Goal: Communication & Community: Answer question/provide support

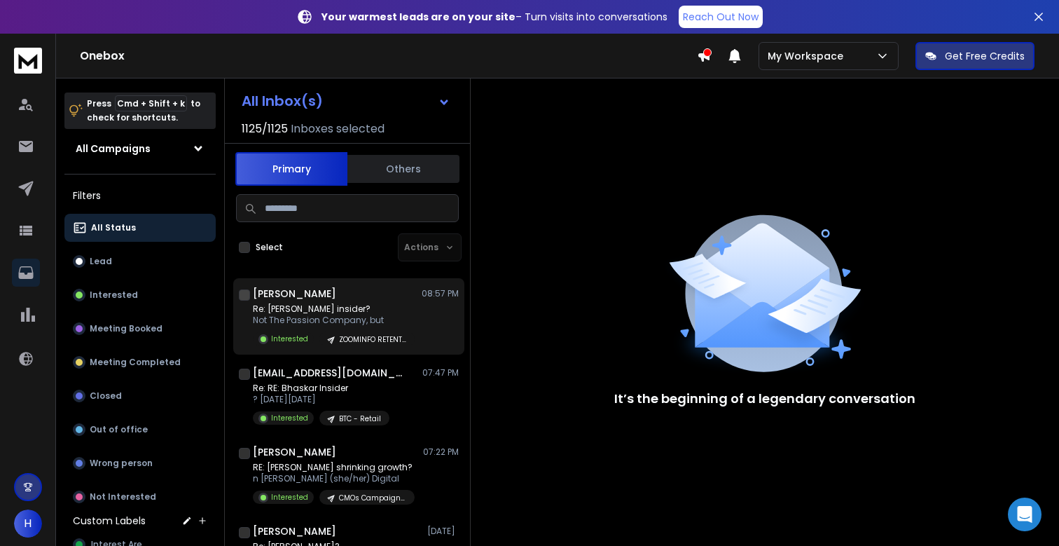
click at [388, 339] on p "ZOOMINFO RETENTION CAMPAIGN" at bounding box center [372, 339] width 67 height 11
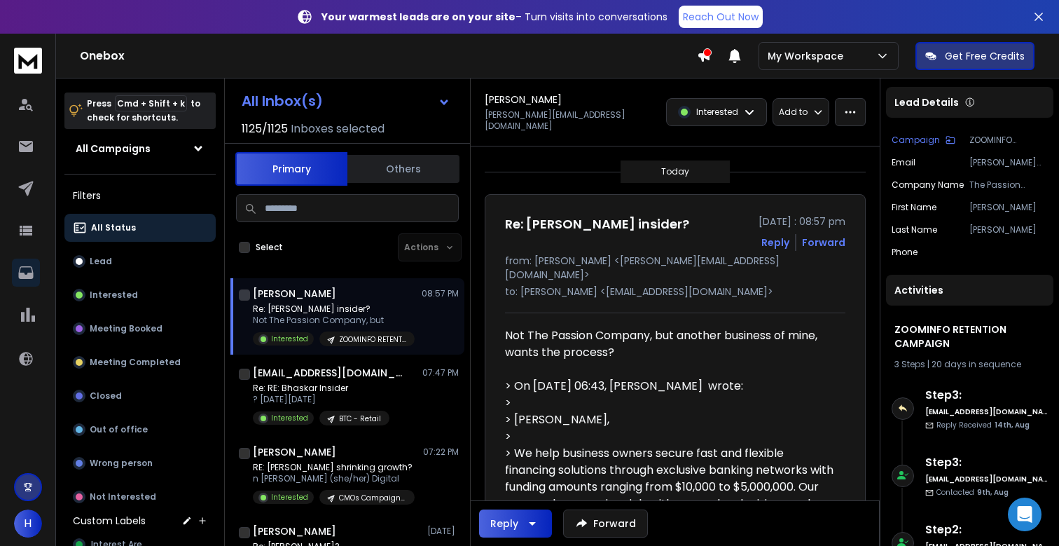
click at [494, 529] on div "Reply" at bounding box center [504, 523] width 28 height 14
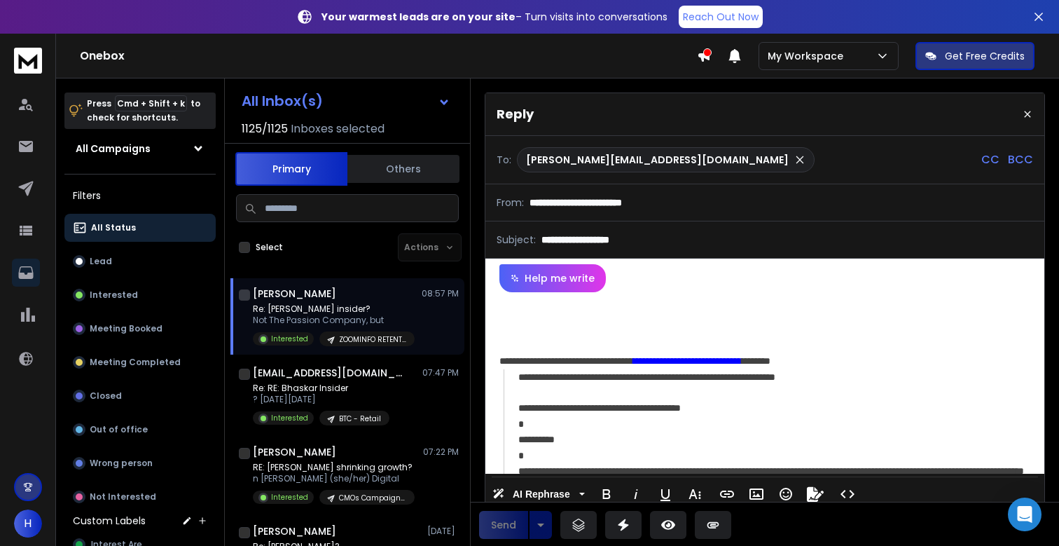
click at [638, 166] on p "[PERSON_NAME][EMAIL_ADDRESS][DOMAIN_NAME]" at bounding box center [657, 160] width 263 height 14
copy p
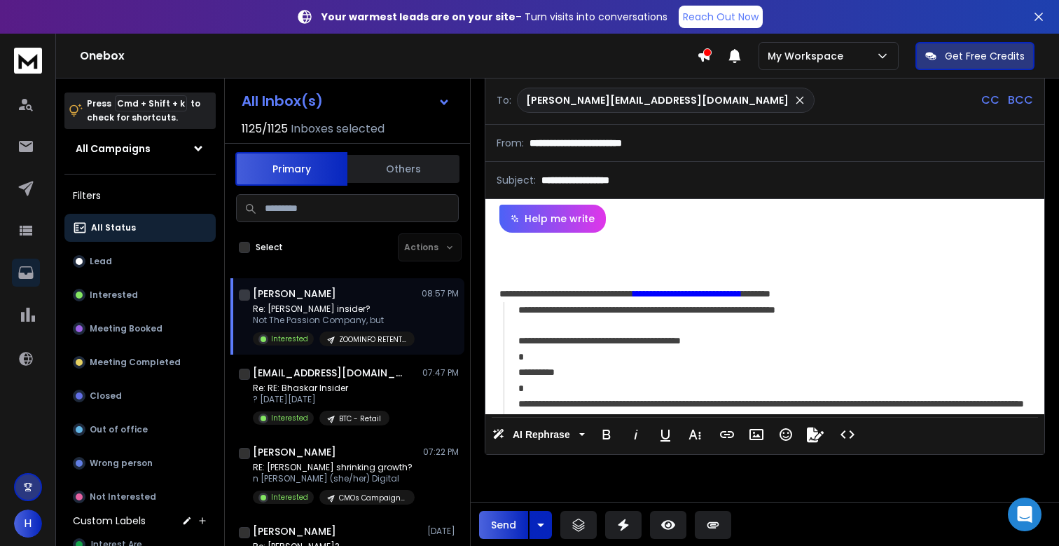
scroll to position [10, 0]
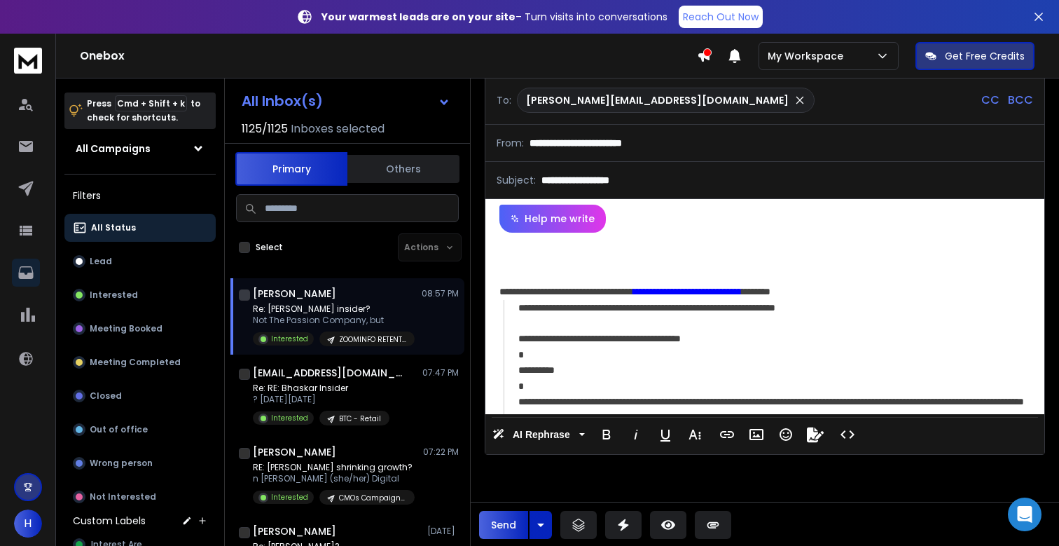
copy p
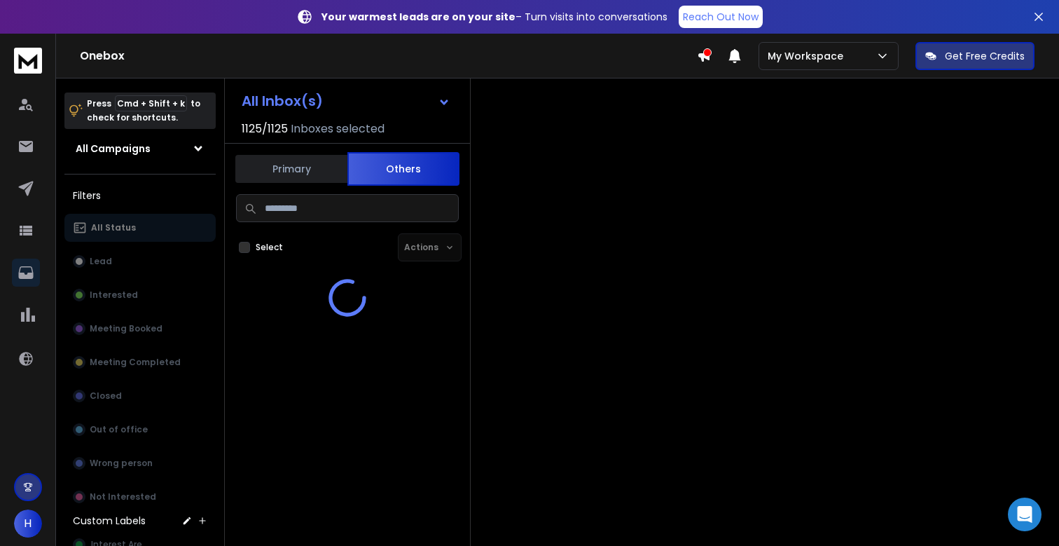
click at [370, 156] on button "Others" at bounding box center [403, 169] width 112 height 34
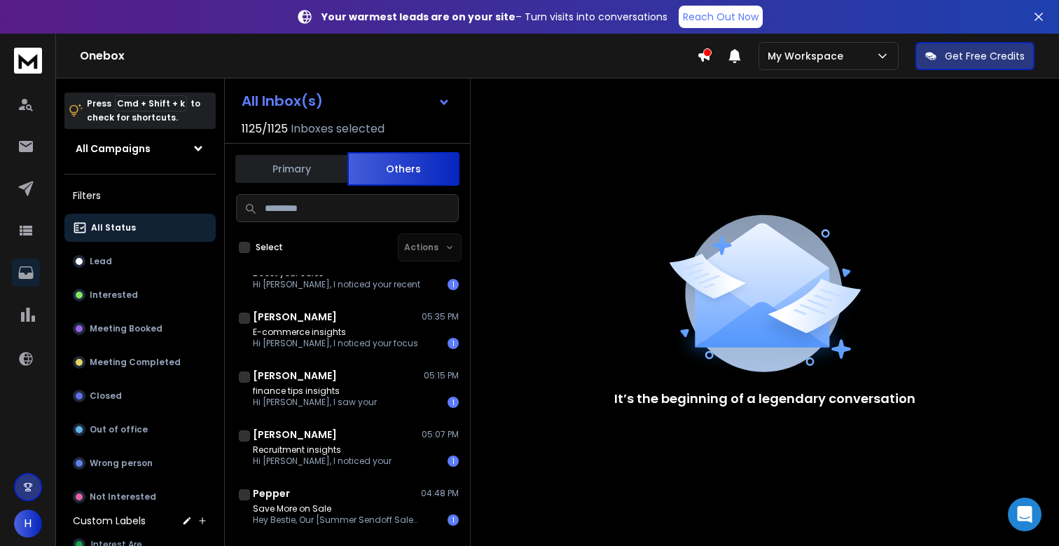
scroll to position [274, 0]
click at [303, 168] on button "Primary" at bounding box center [291, 168] width 112 height 31
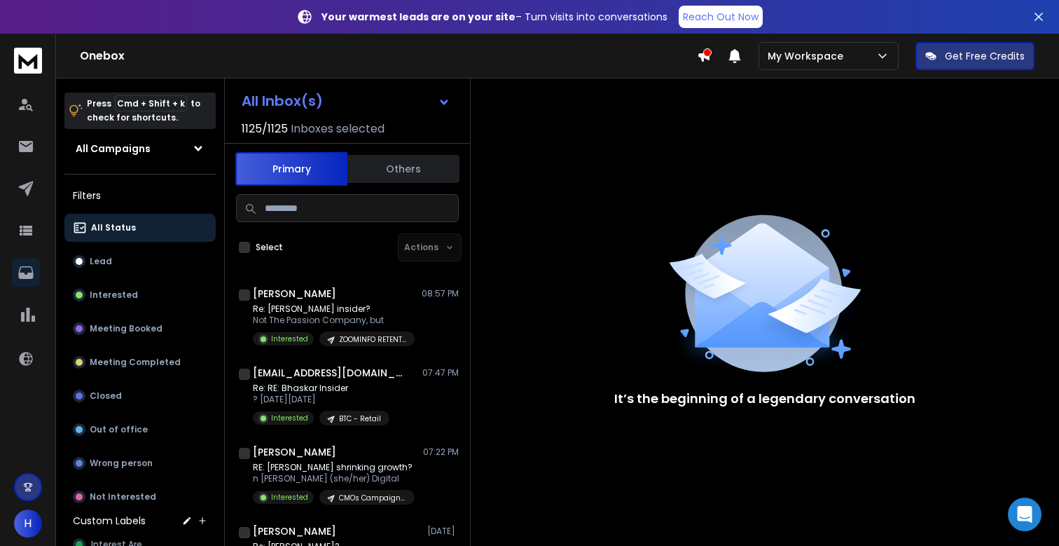
click at [392, 173] on button "Others" at bounding box center [403, 168] width 112 height 31
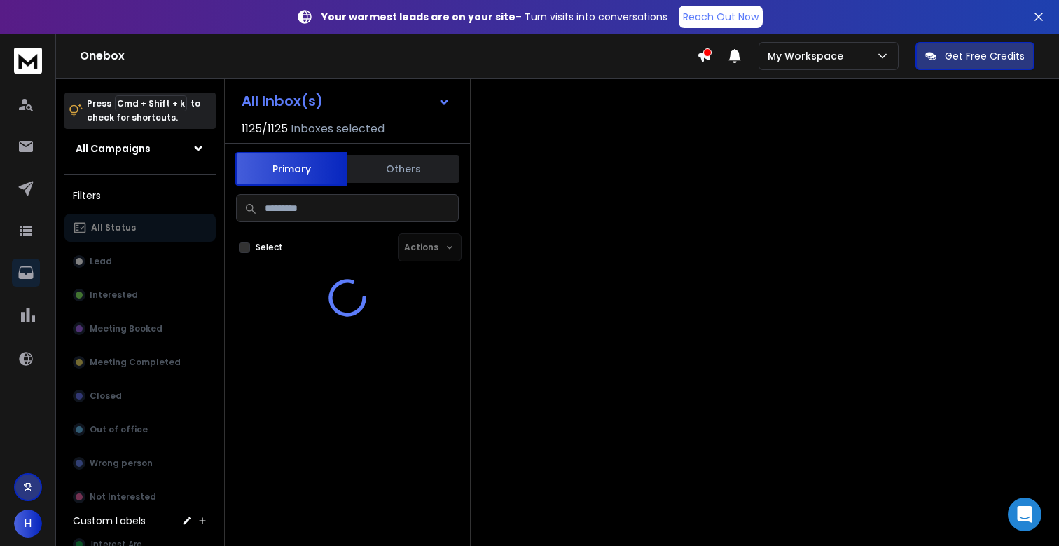
click at [291, 180] on button "Primary" at bounding box center [291, 169] width 112 height 34
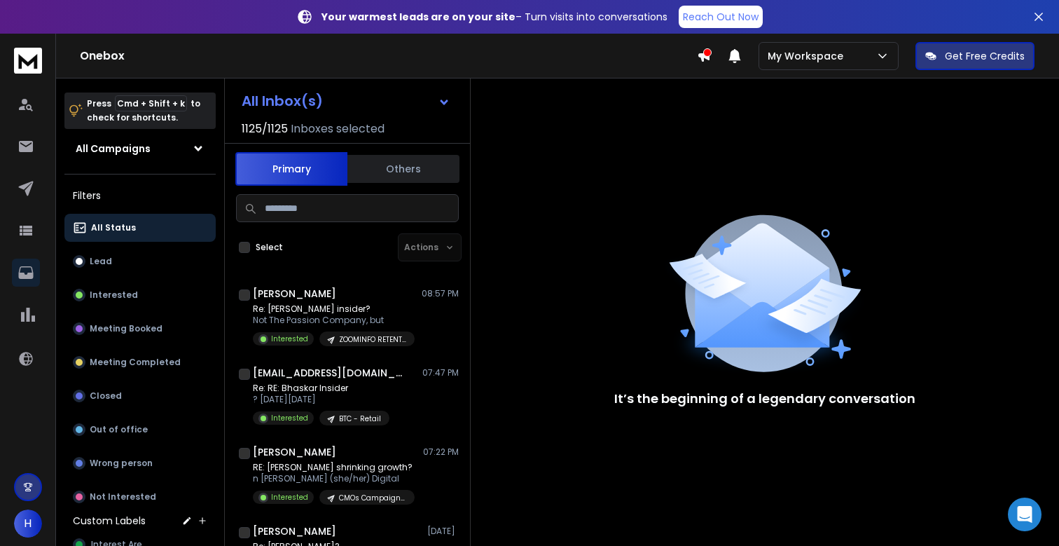
click at [384, 162] on button "Others" at bounding box center [403, 168] width 112 height 31
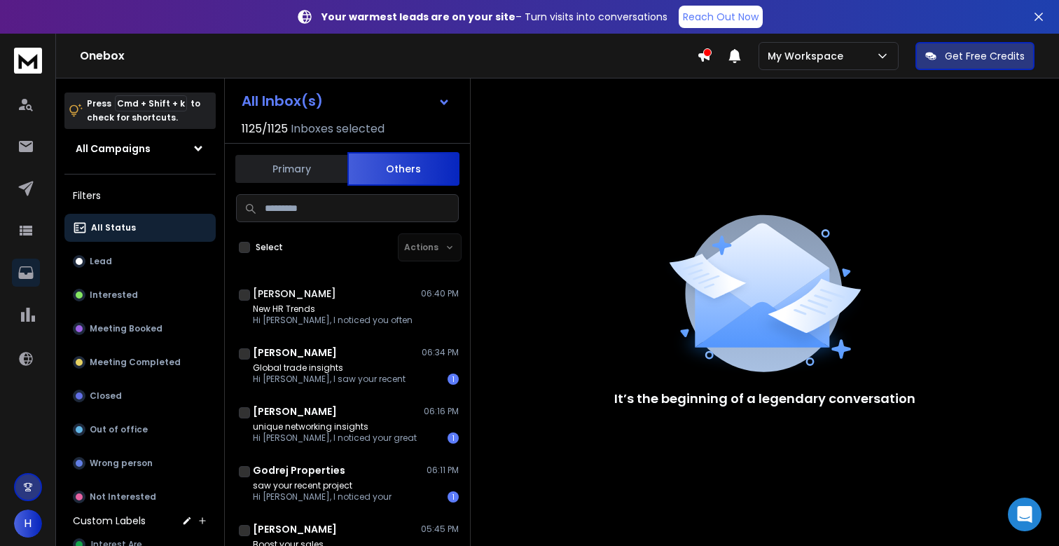
click at [305, 167] on button "Primary" at bounding box center [291, 168] width 112 height 31
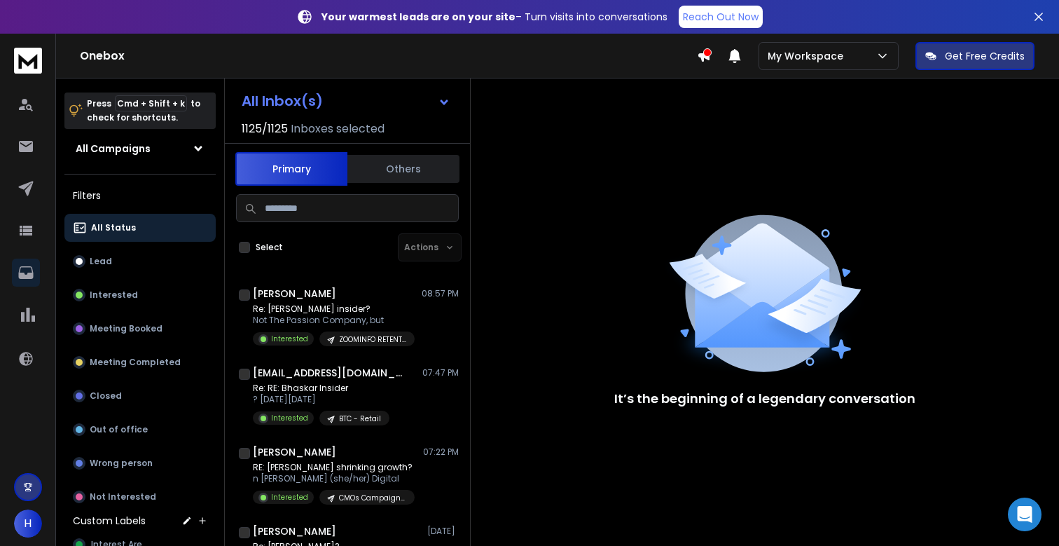
click at [370, 213] on input at bounding box center [347, 208] width 223 height 28
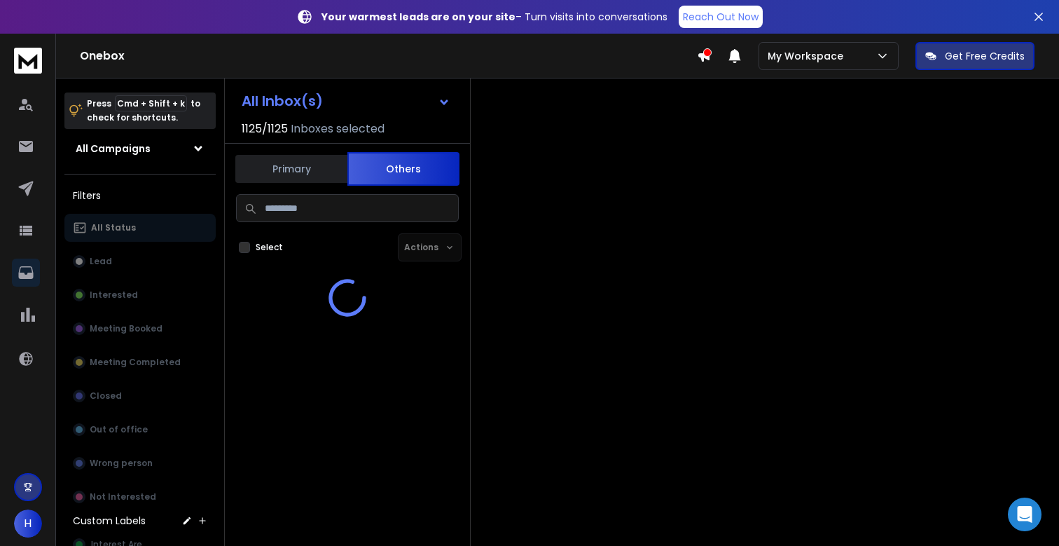
click at [376, 177] on button "Others" at bounding box center [403, 169] width 112 height 34
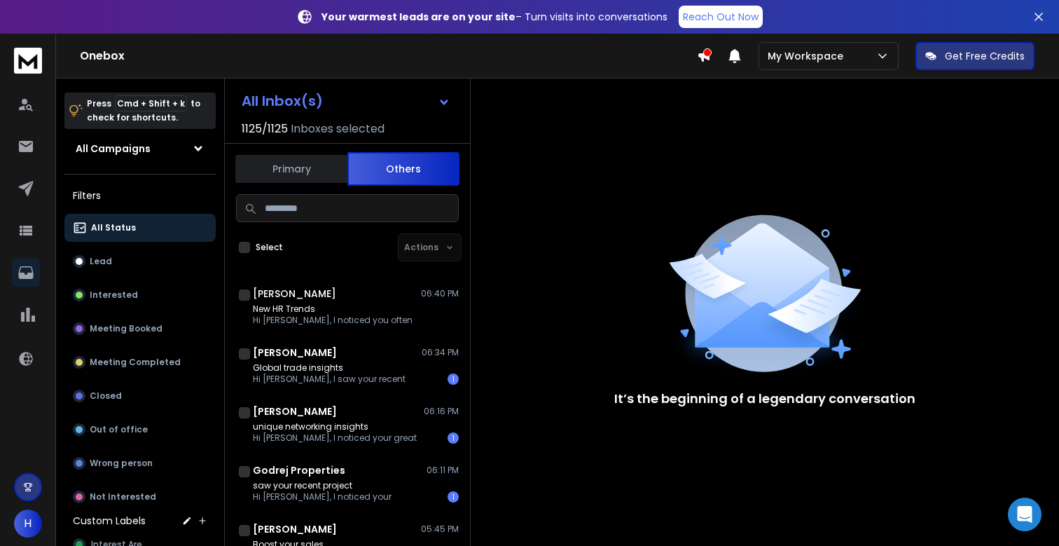
click at [315, 184] on div "Primary Others Select Actions [PERSON_NAME] 06:40 PM New HR Trends Hi [PERSON_N…" at bounding box center [347, 417] width 245 height 524
click at [341, 158] on button "Primary" at bounding box center [291, 168] width 112 height 31
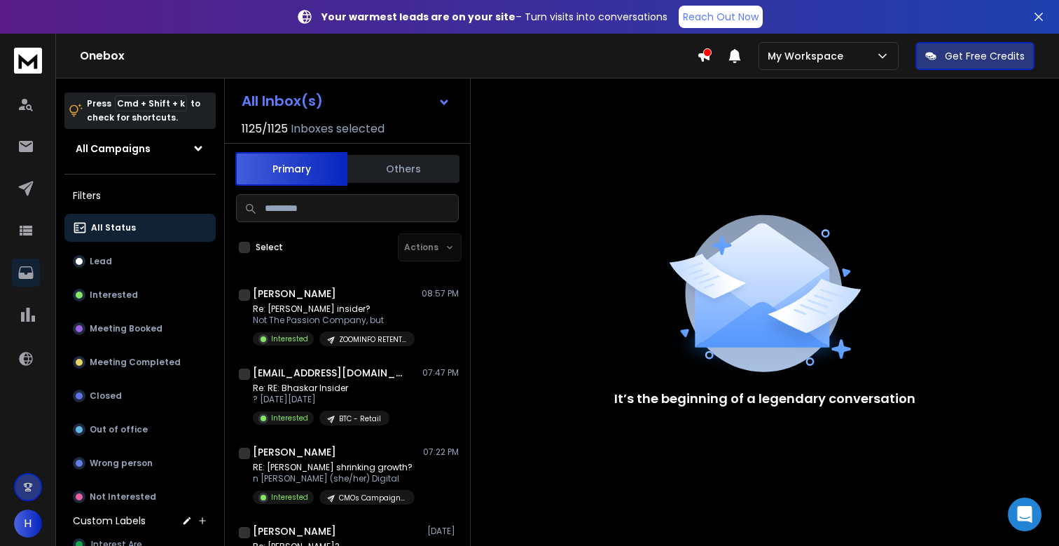
click at [408, 184] on div "Primary Others Select Actions [PERSON_NAME] 08:57 PM Re: [PERSON_NAME] insider?…" at bounding box center [347, 417] width 245 height 524
click at [384, 175] on button "Others" at bounding box center [403, 168] width 112 height 31
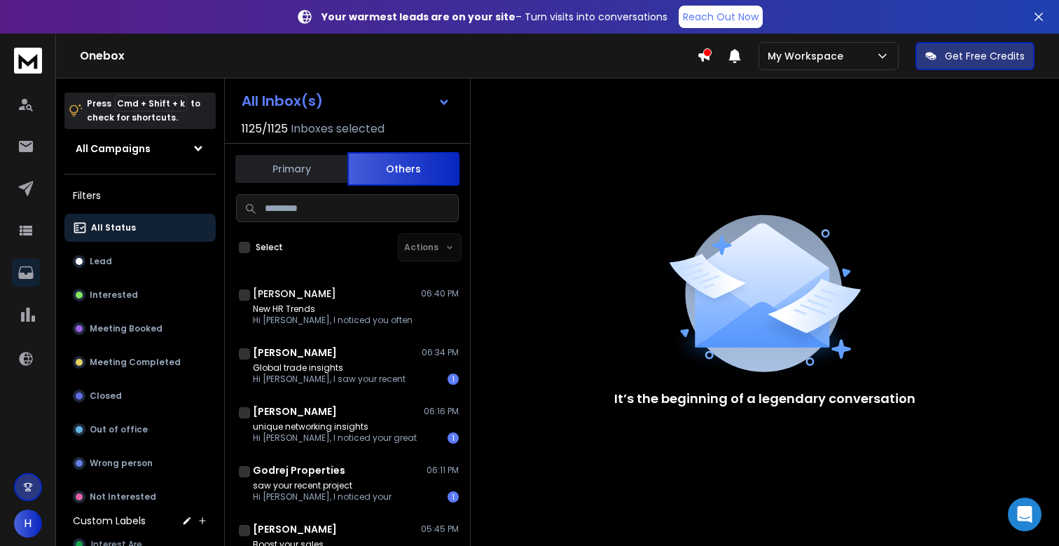
click at [293, 173] on button "Primary" at bounding box center [291, 168] width 112 height 31
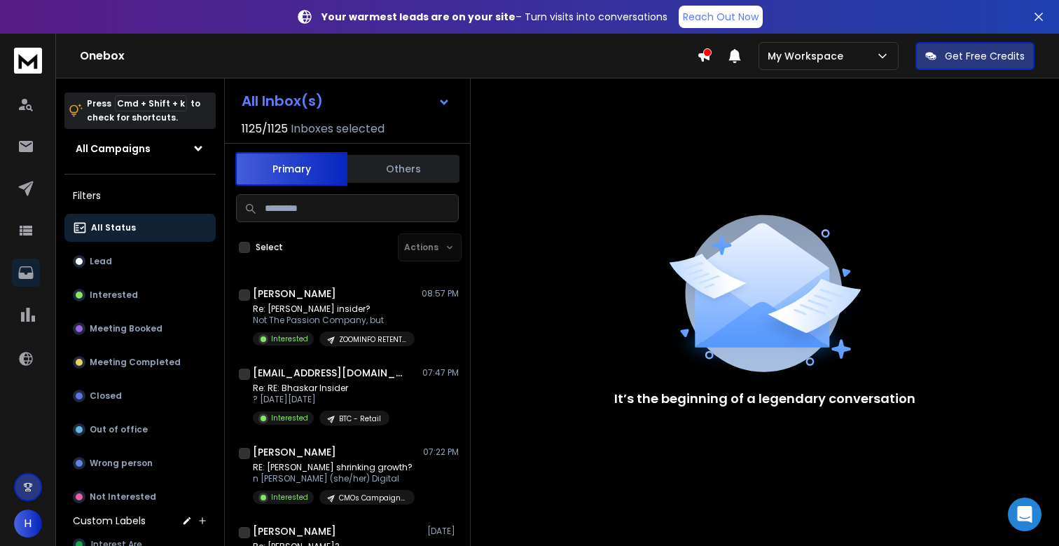
click at [382, 172] on button "Others" at bounding box center [403, 168] width 112 height 31
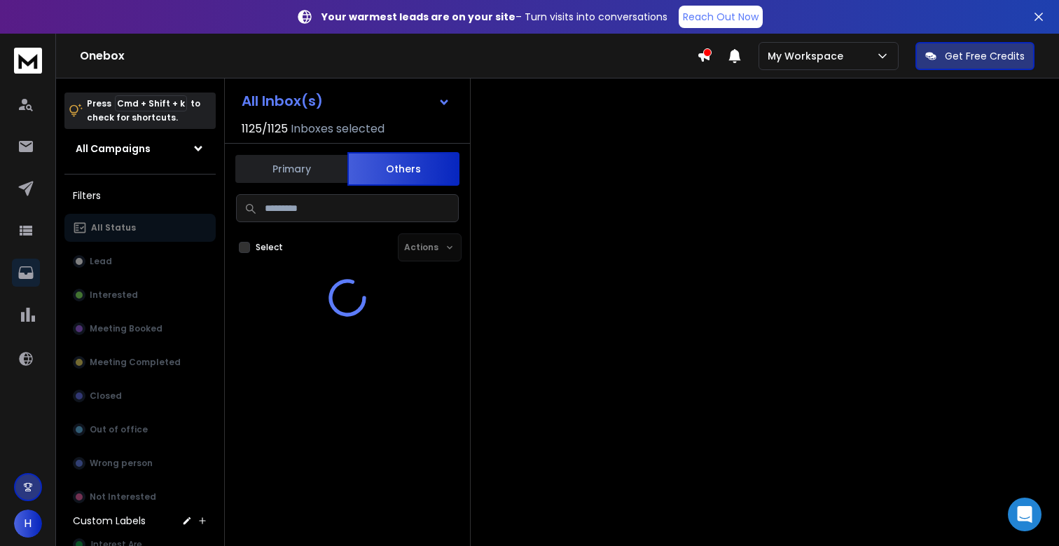
click at [309, 169] on button "Primary" at bounding box center [291, 168] width 112 height 31
